Goal: Task Accomplishment & Management: Use online tool/utility

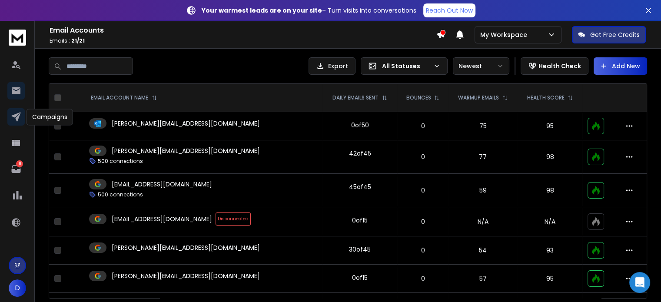
click at [19, 113] on icon at bounding box center [15, 116] width 9 height 9
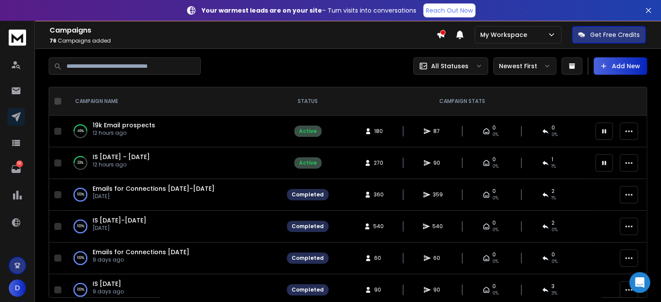
click at [600, 162] on icon at bounding box center [604, 163] width 8 height 8
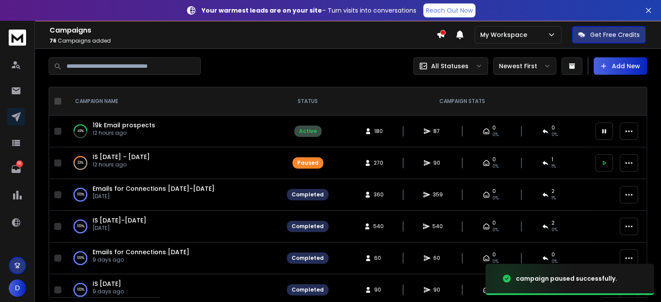
click at [108, 160] on span "IS [DATE] - [DATE]" at bounding box center [121, 157] width 57 height 9
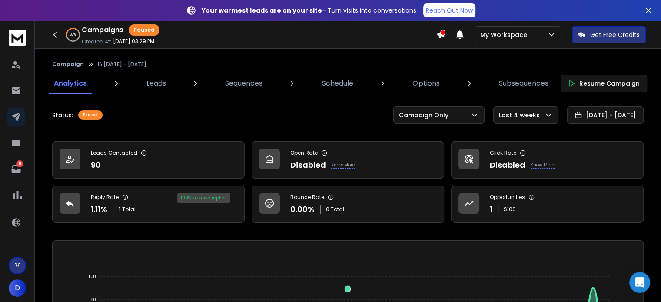
click at [156, 195] on link "Reply Rate 1.11 % 1 Total 100 % positive replies" at bounding box center [148, 204] width 193 height 37
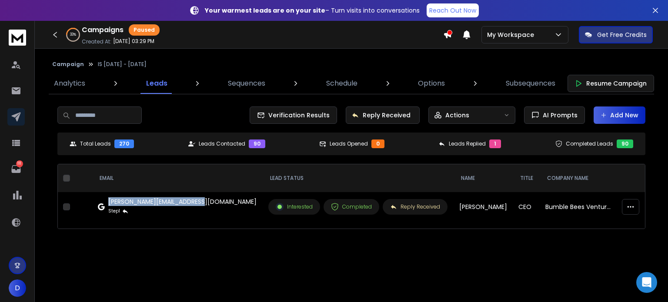
drag, startPoint x: 106, startPoint y: 196, endPoint x: 214, endPoint y: 196, distance: 108.2
click at [214, 196] on td "[PERSON_NAME][EMAIL_ADDRESS][DOMAIN_NAME] Step 1" at bounding box center [178, 207] width 170 height 30
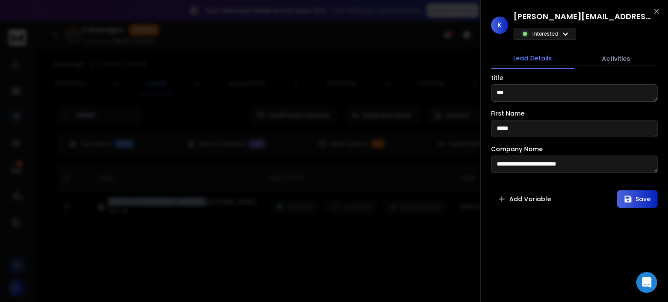
copy div "[PERSON_NAME][EMAIL_ADDRESS][DOMAIN_NAME]"
click at [628, 61] on button "Activities" at bounding box center [615, 58] width 83 height 19
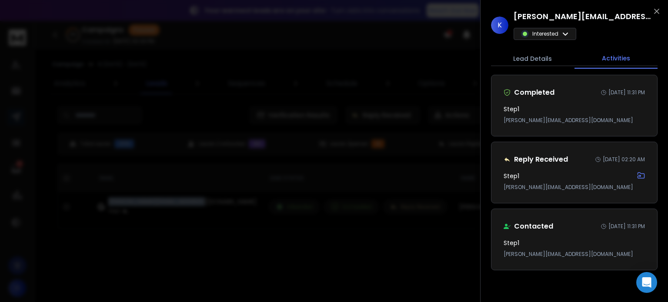
click at [638, 177] on icon at bounding box center [641, 176] width 8 height 8
